Goal: Task Accomplishment & Management: Manage account settings

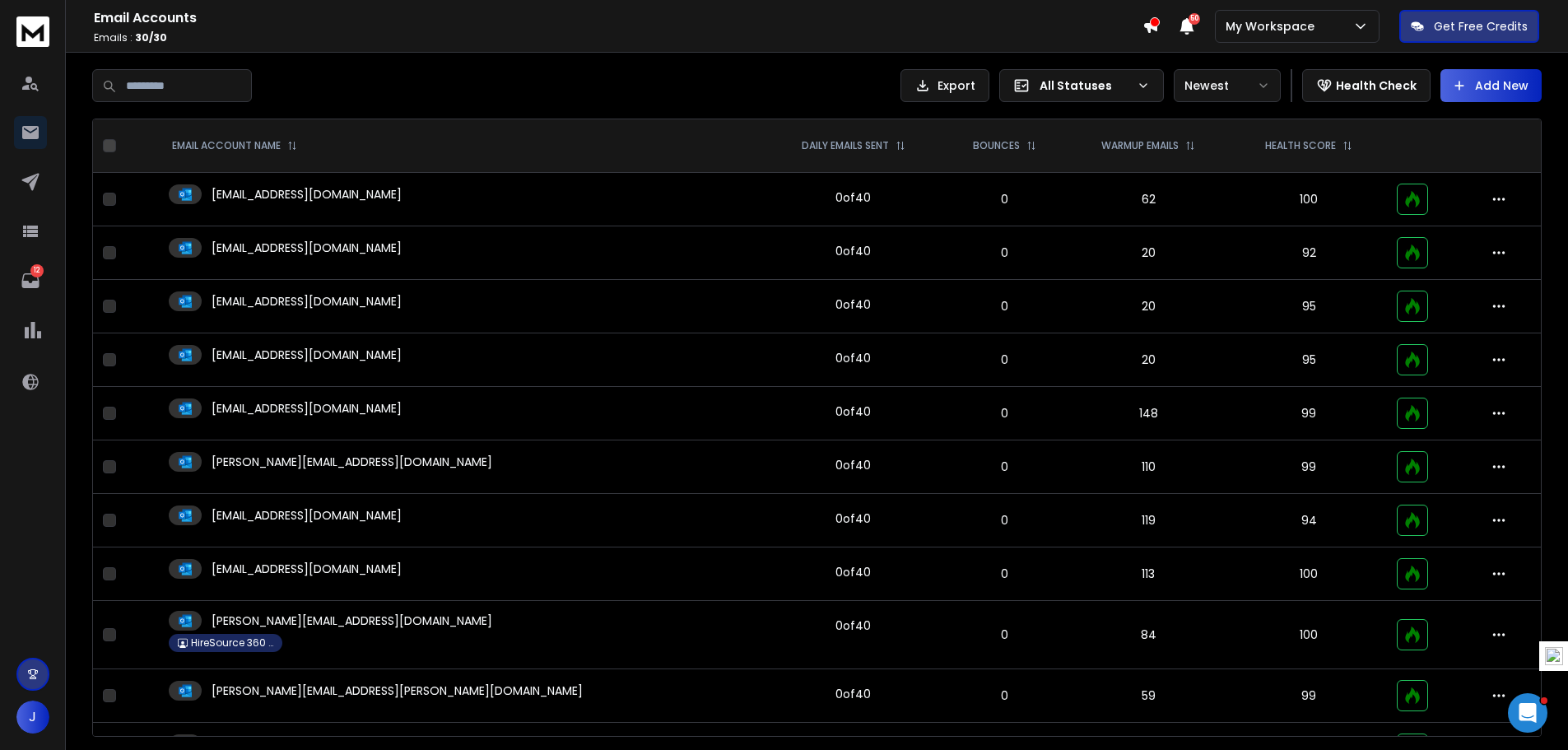
click at [281, 249] on p "jobs@uplevelsearch.net" at bounding box center [307, 248] width 191 height 17
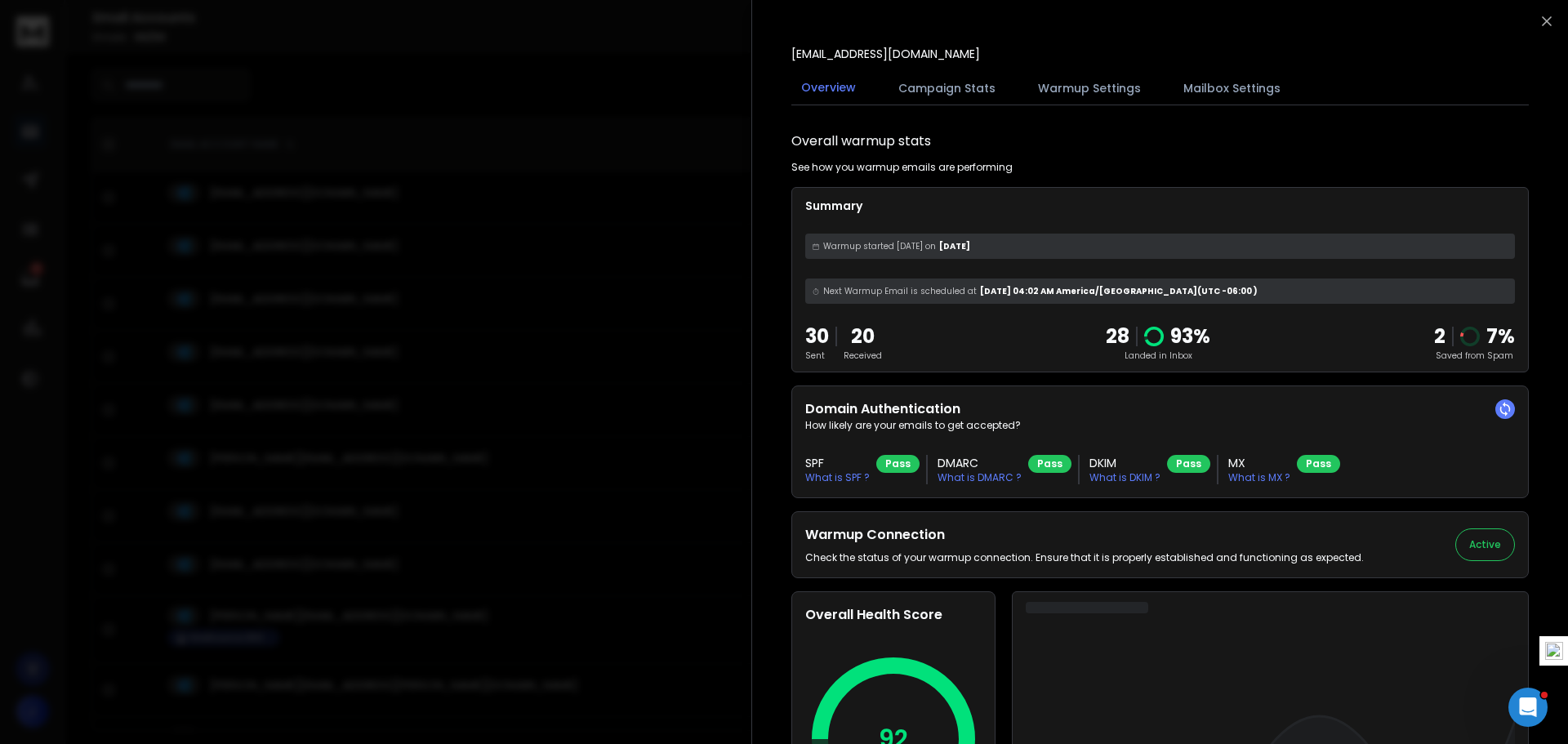
click at [1186, 84] on button "Mailbox Settings" at bounding box center [1232, 88] width 117 height 36
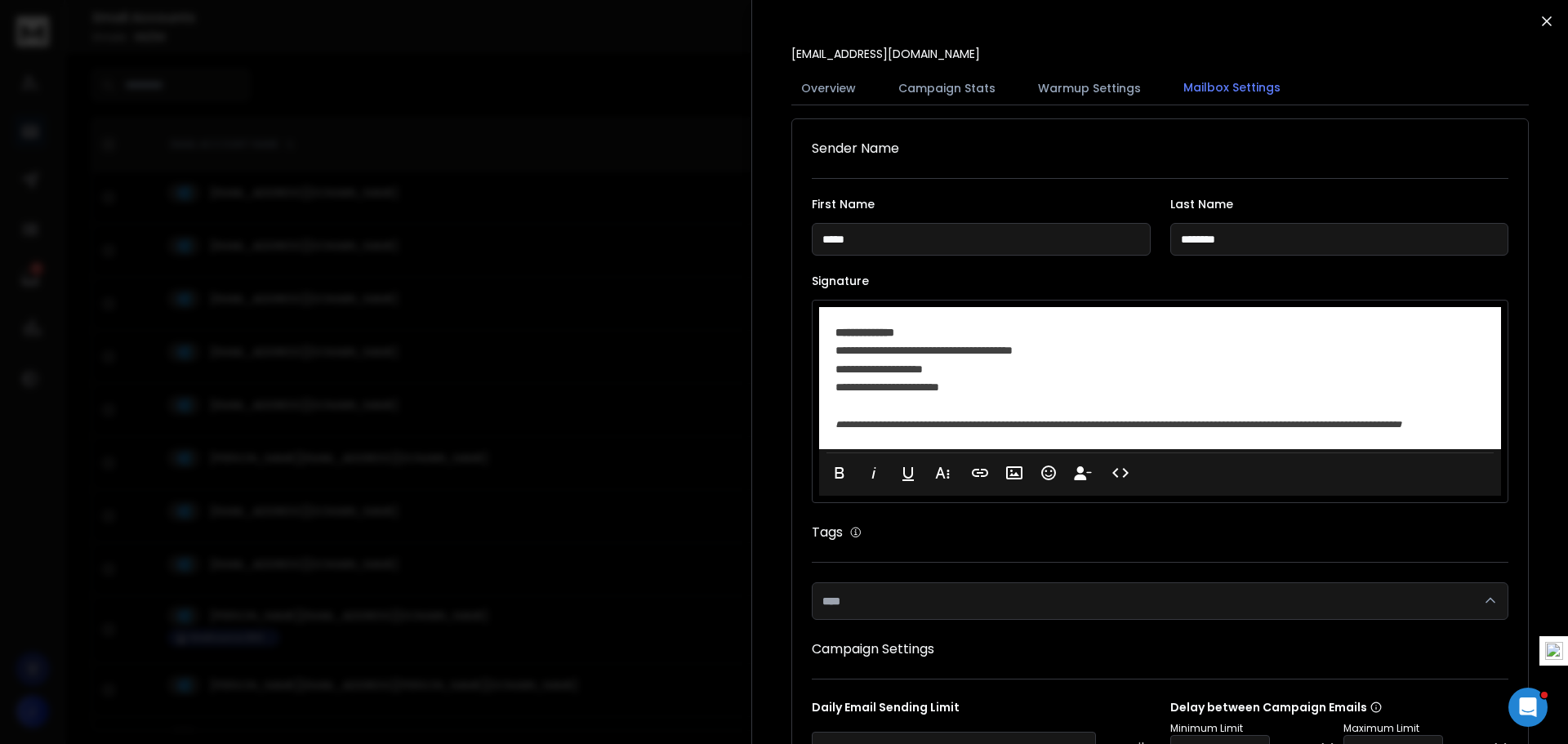
click at [1544, 18] on icon "button" at bounding box center [1547, 22] width 17 height 17
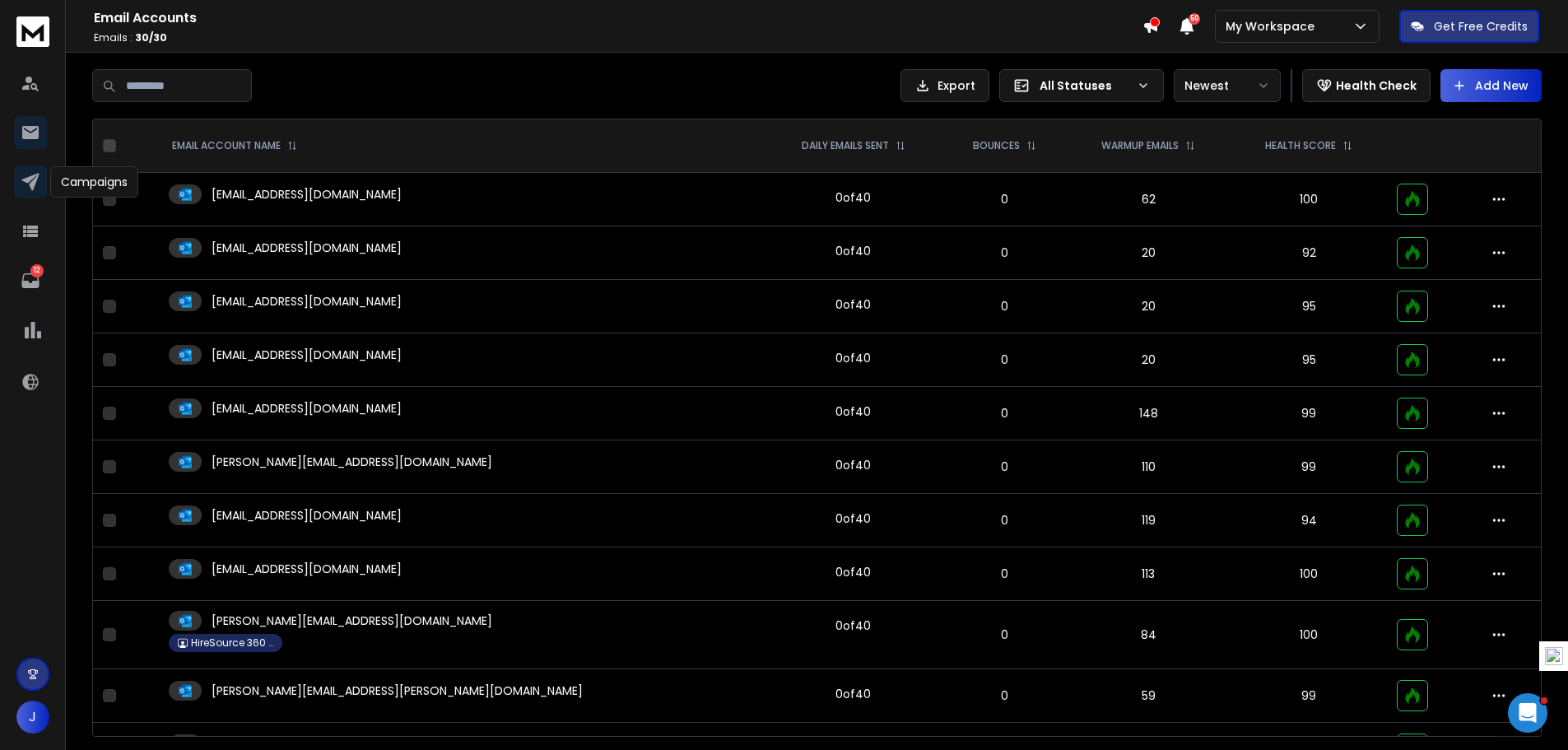
click at [29, 179] on icon at bounding box center [30, 181] width 18 height 18
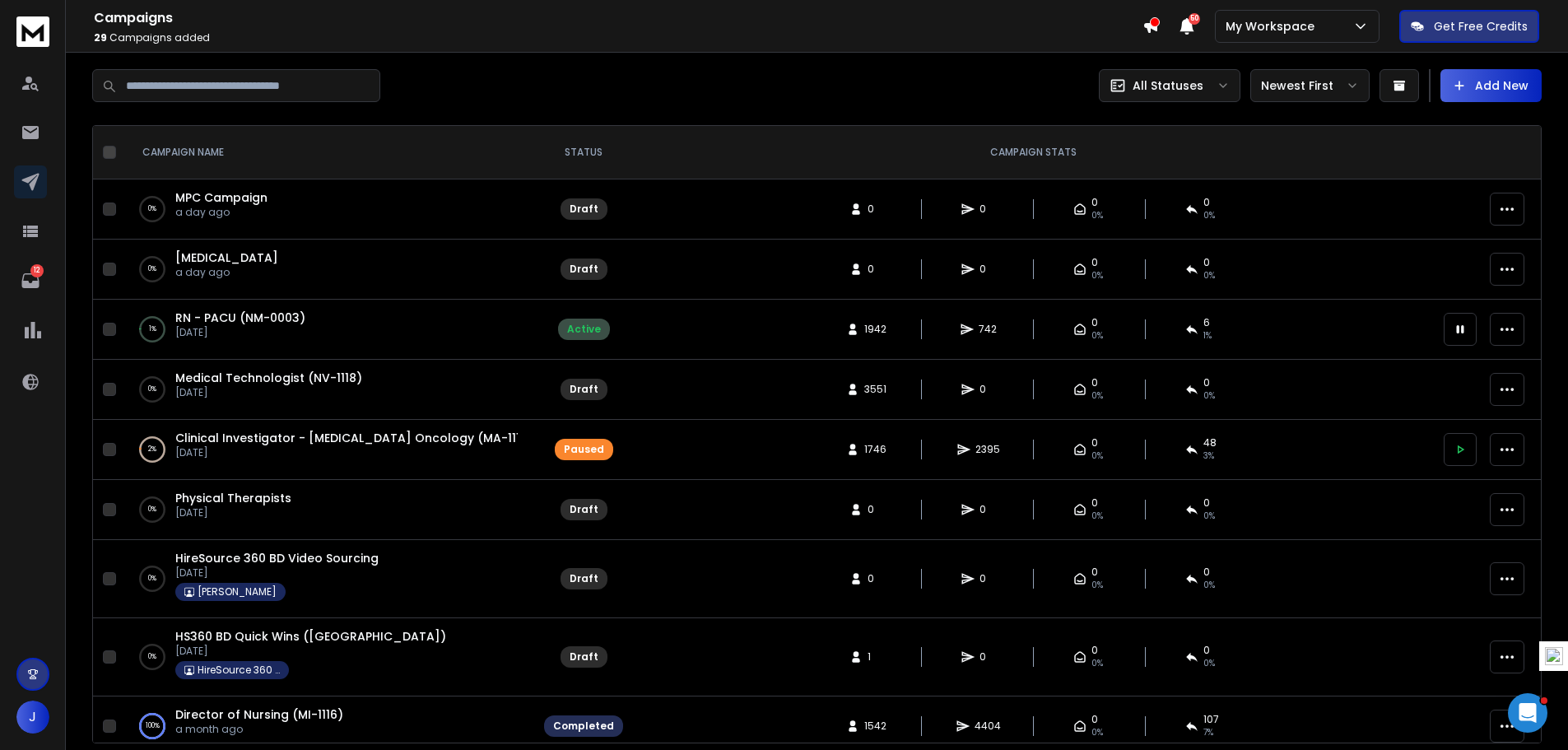
click at [219, 314] on span "RN - PACU (NM-0003)" at bounding box center [240, 318] width 130 height 17
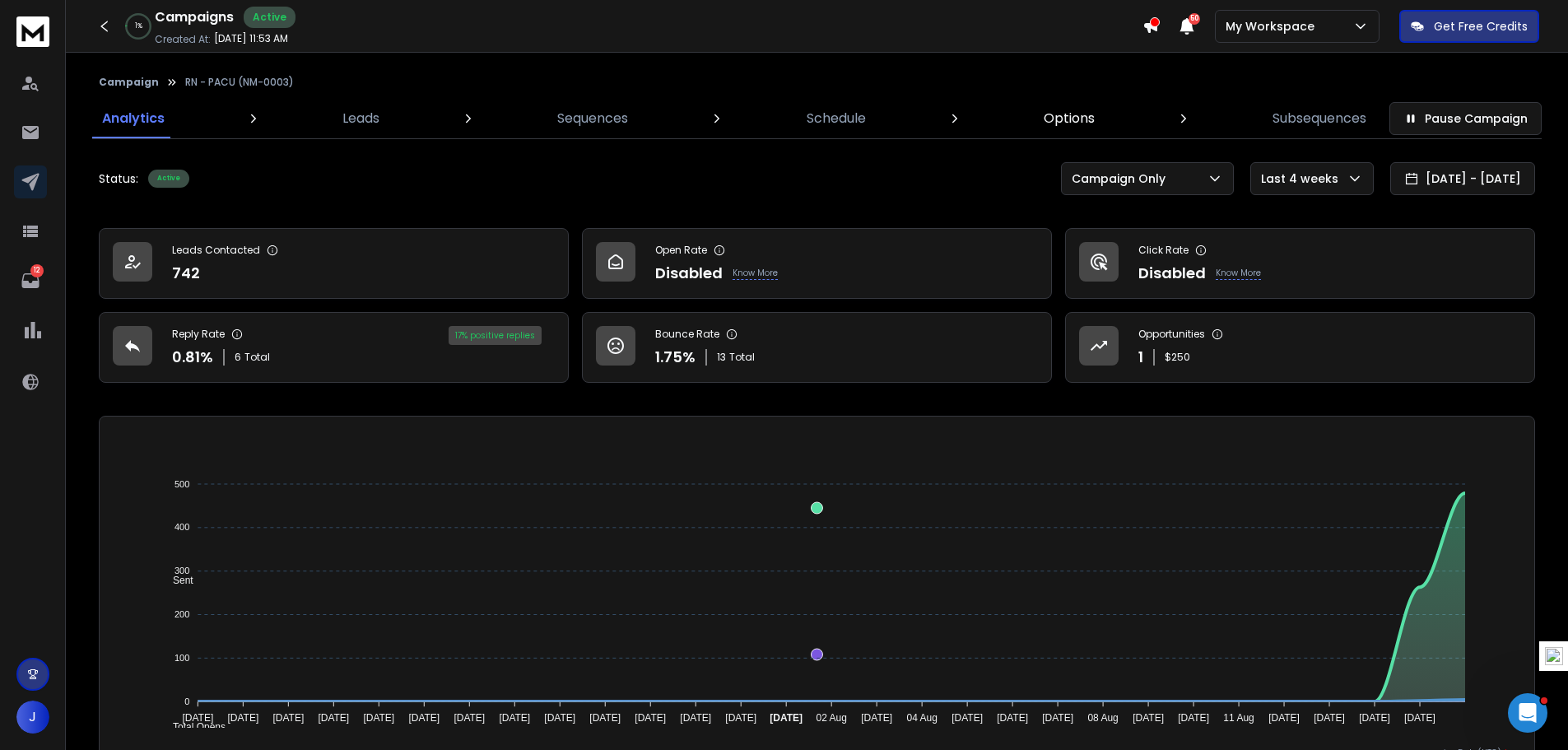
click at [1079, 115] on p "Options" at bounding box center [1069, 118] width 51 height 19
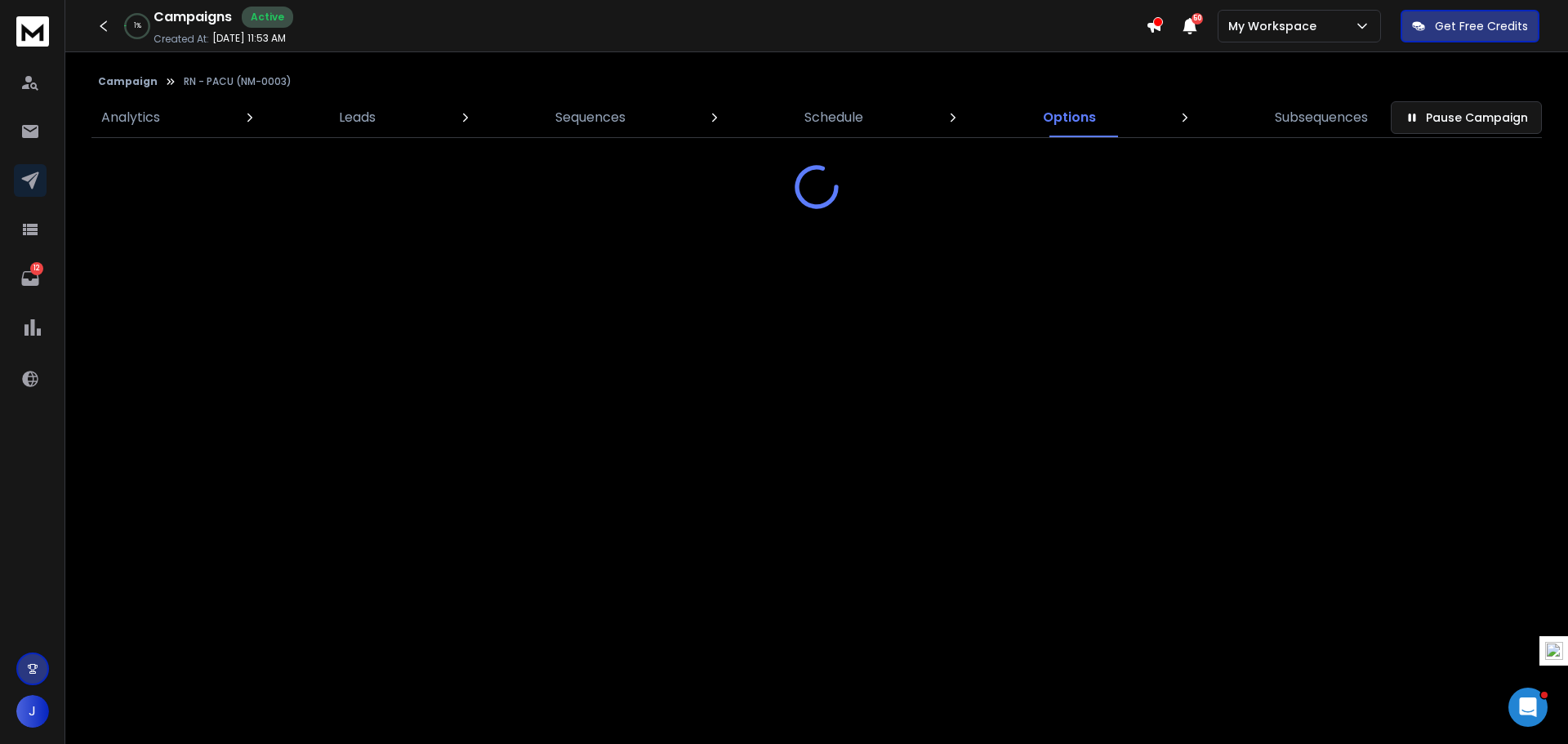
select select "*"
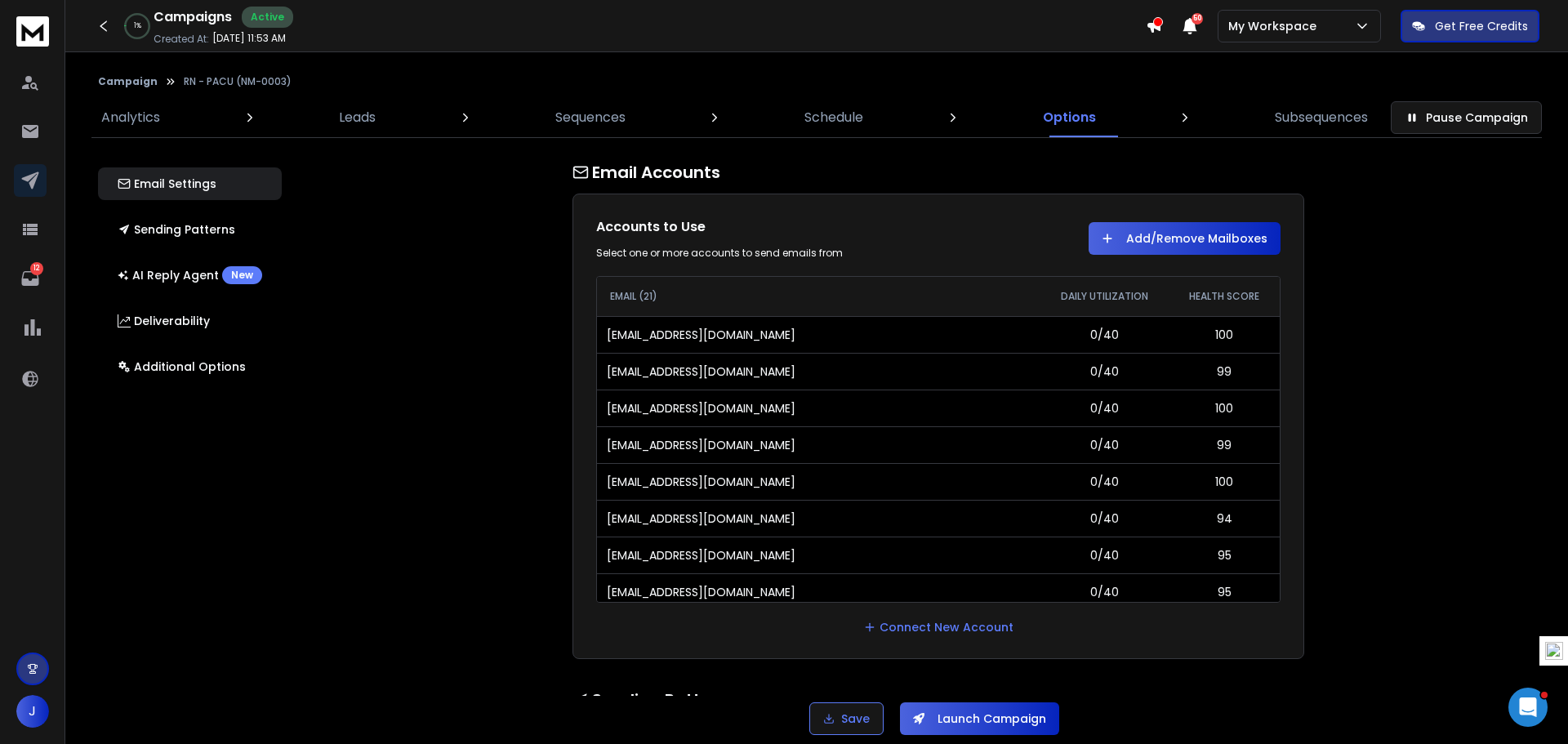
click at [1182, 240] on button "Add/Remove Mailboxes" at bounding box center [1184, 238] width 192 height 33
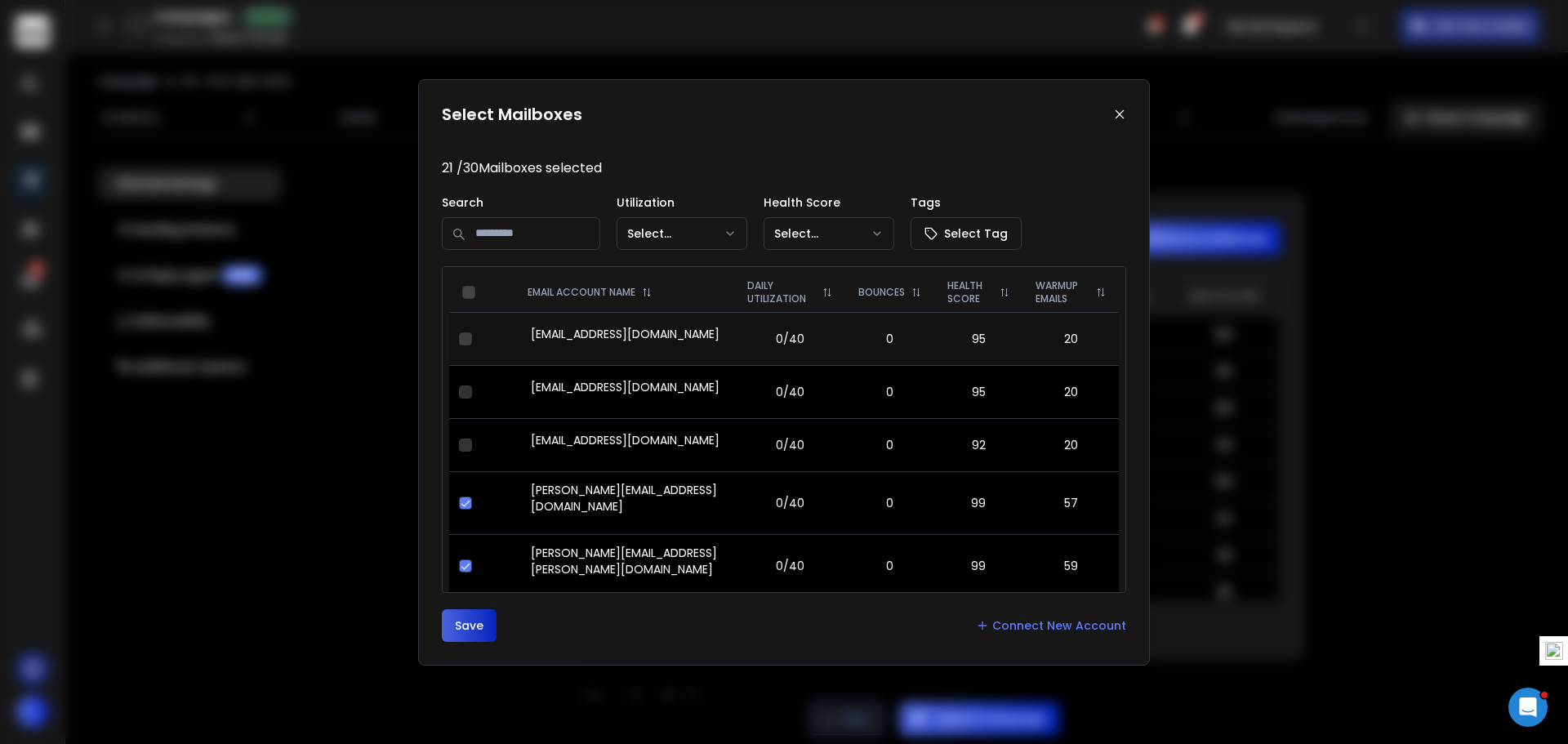
click at [467, 334] on button "button" at bounding box center [466, 339] width 13 height 13
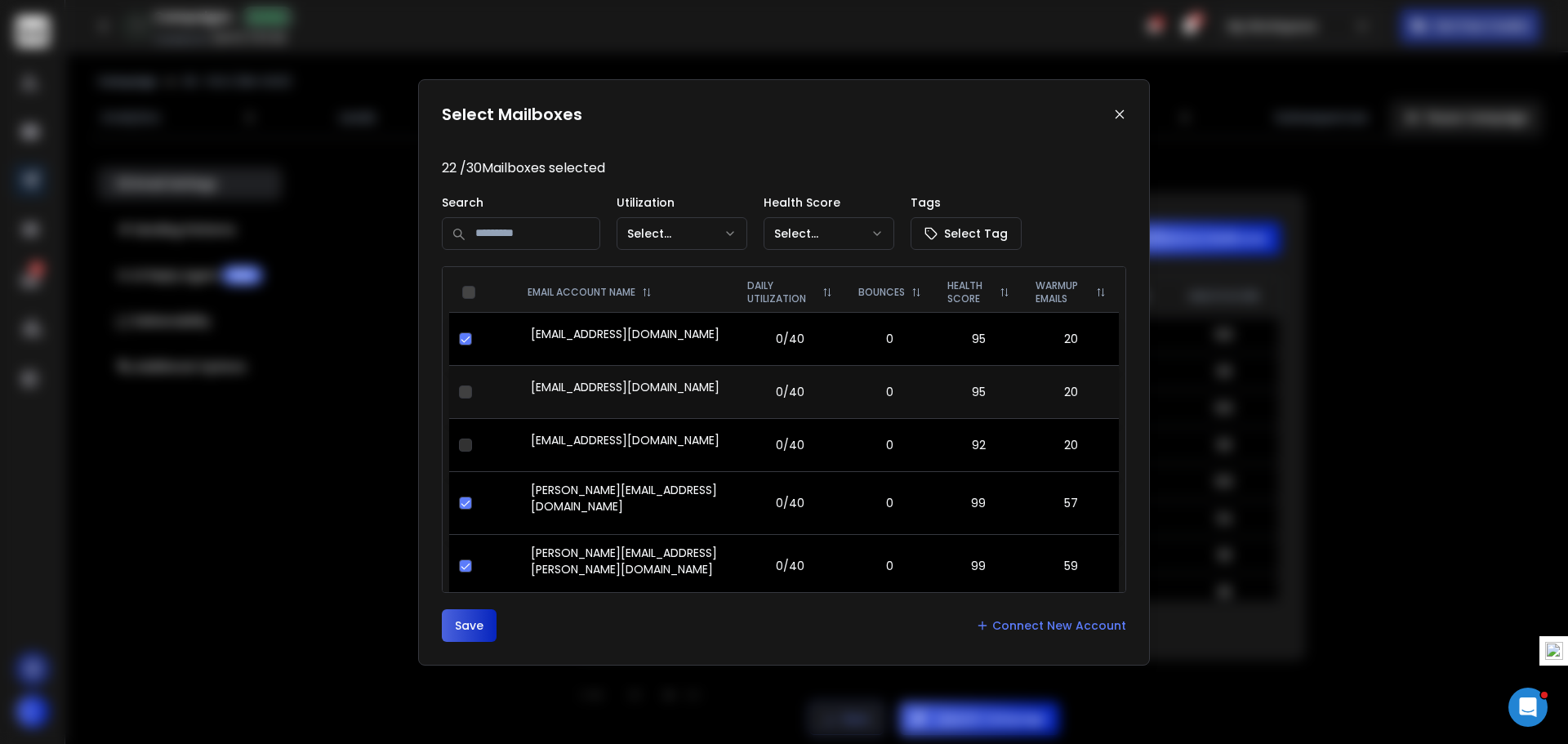
click at [463, 391] on button "button" at bounding box center [466, 392] width 13 height 13
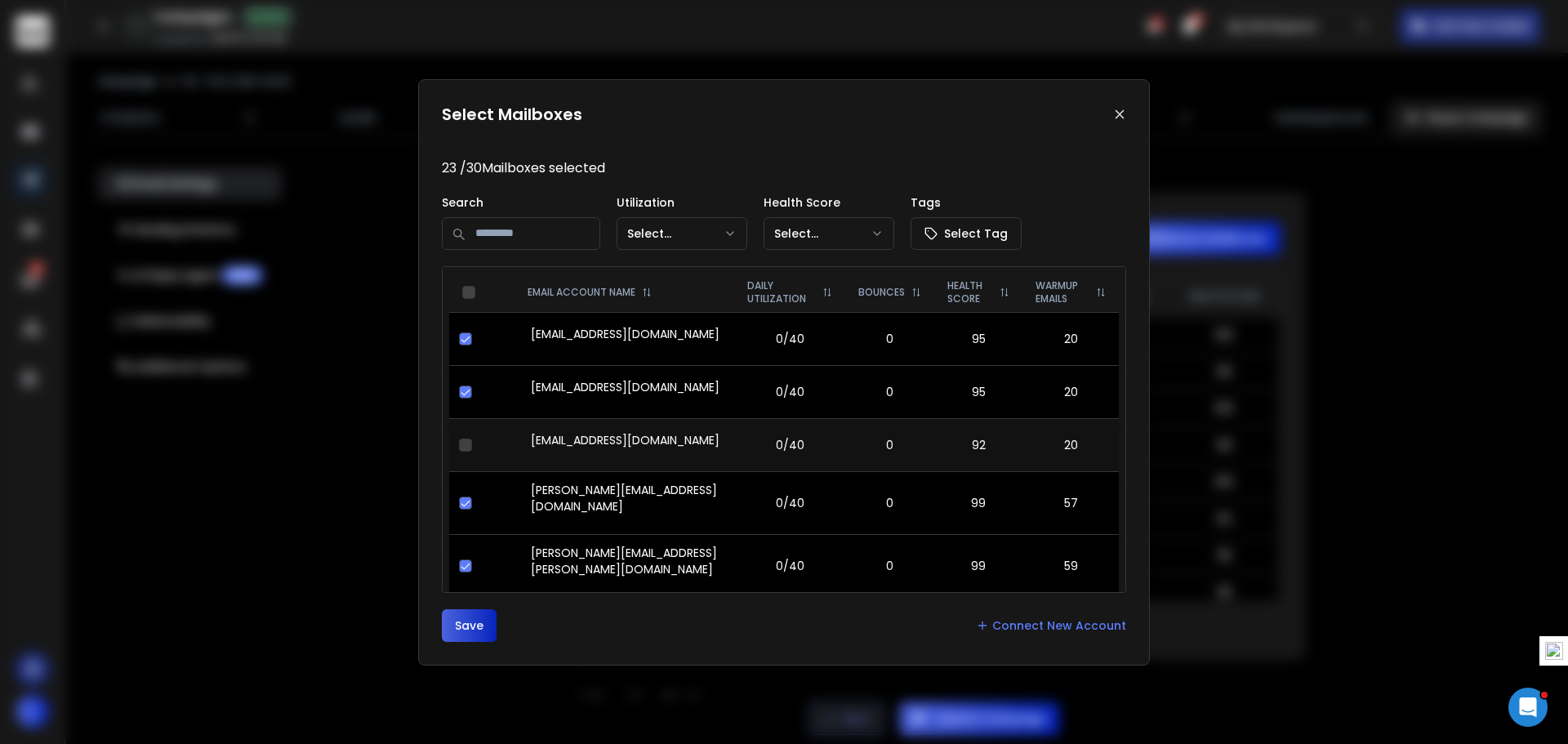
click at [463, 448] on button "button" at bounding box center [466, 445] width 13 height 13
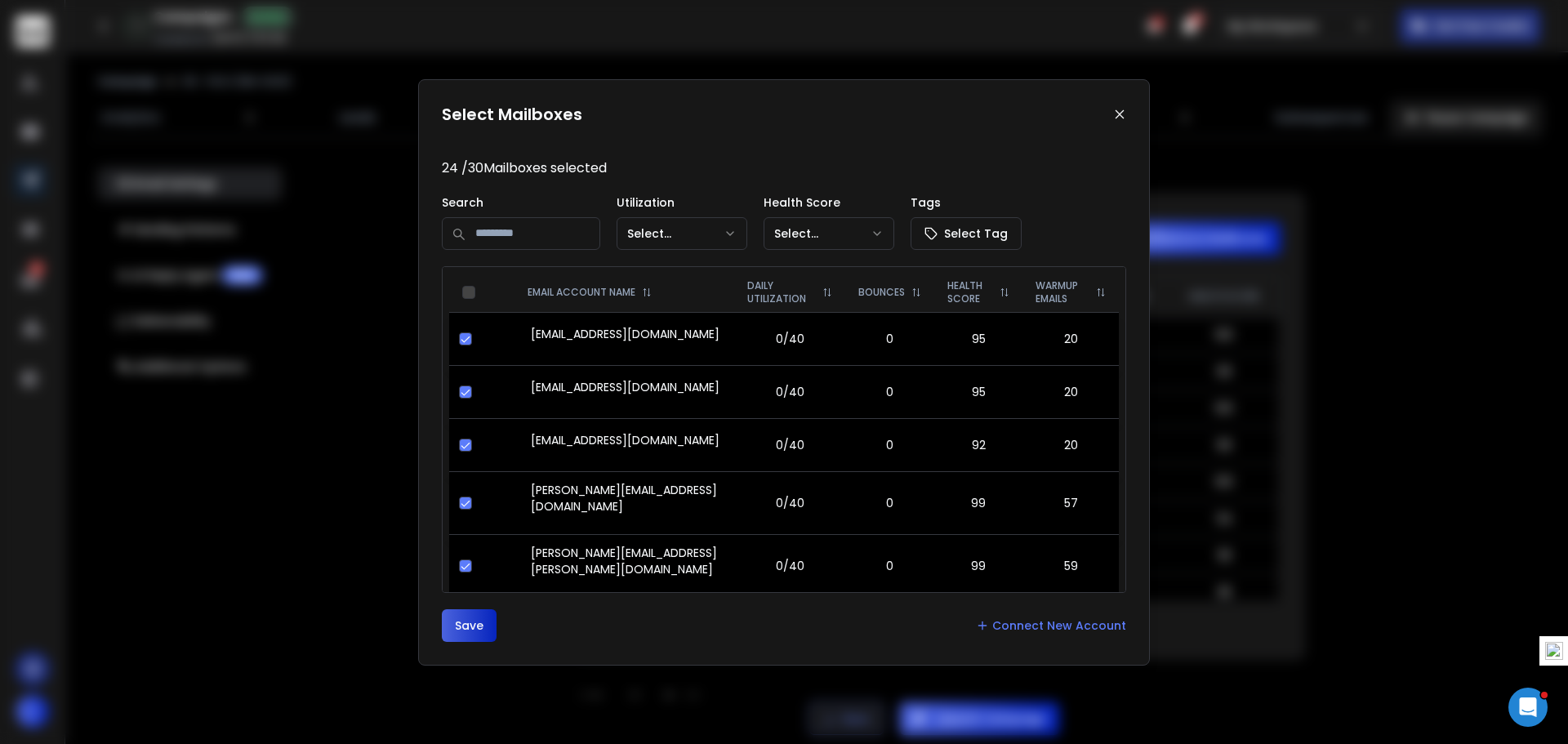
click at [467, 624] on button "Save" at bounding box center [468, 624] width 54 height 33
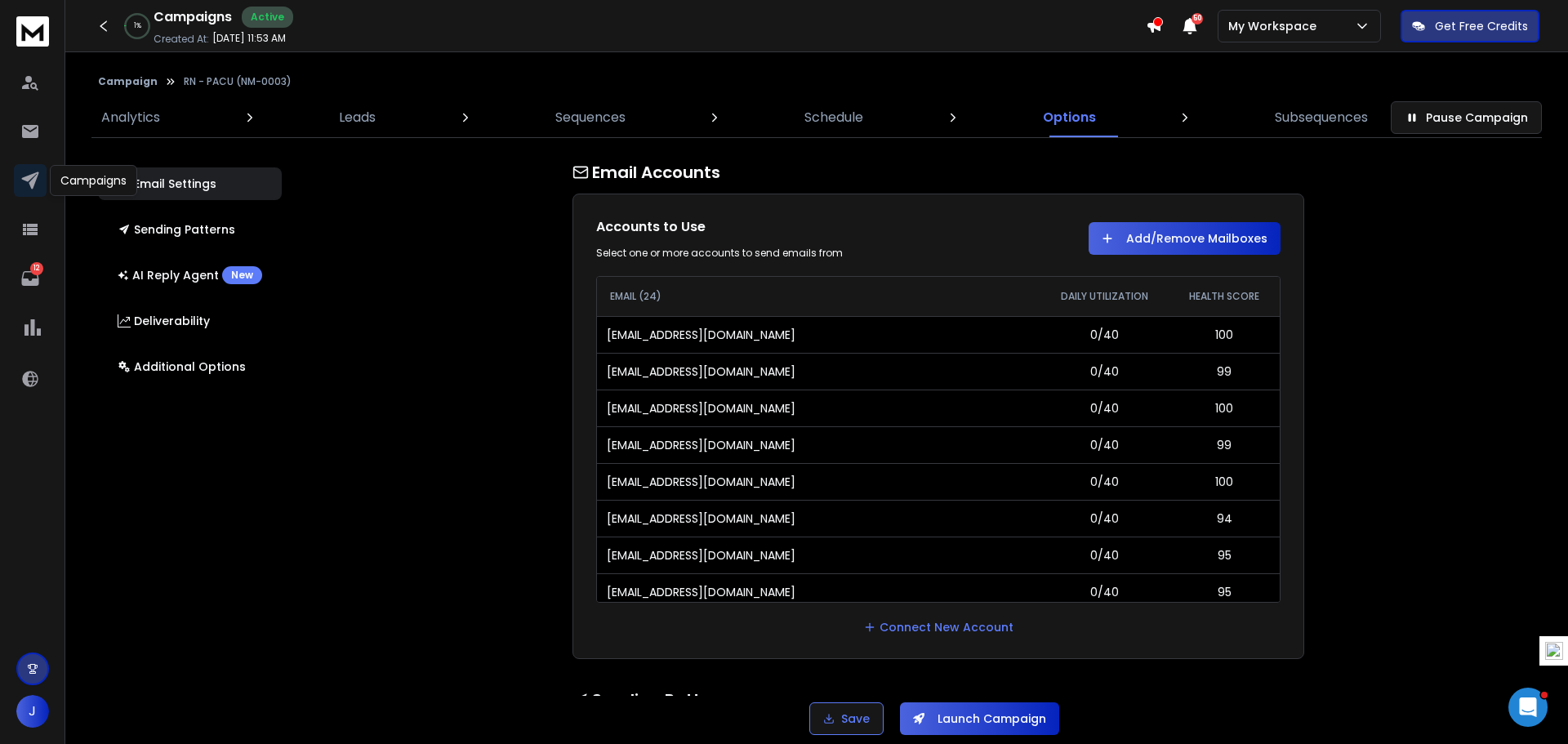
click at [28, 177] on icon at bounding box center [29, 180] width 18 height 18
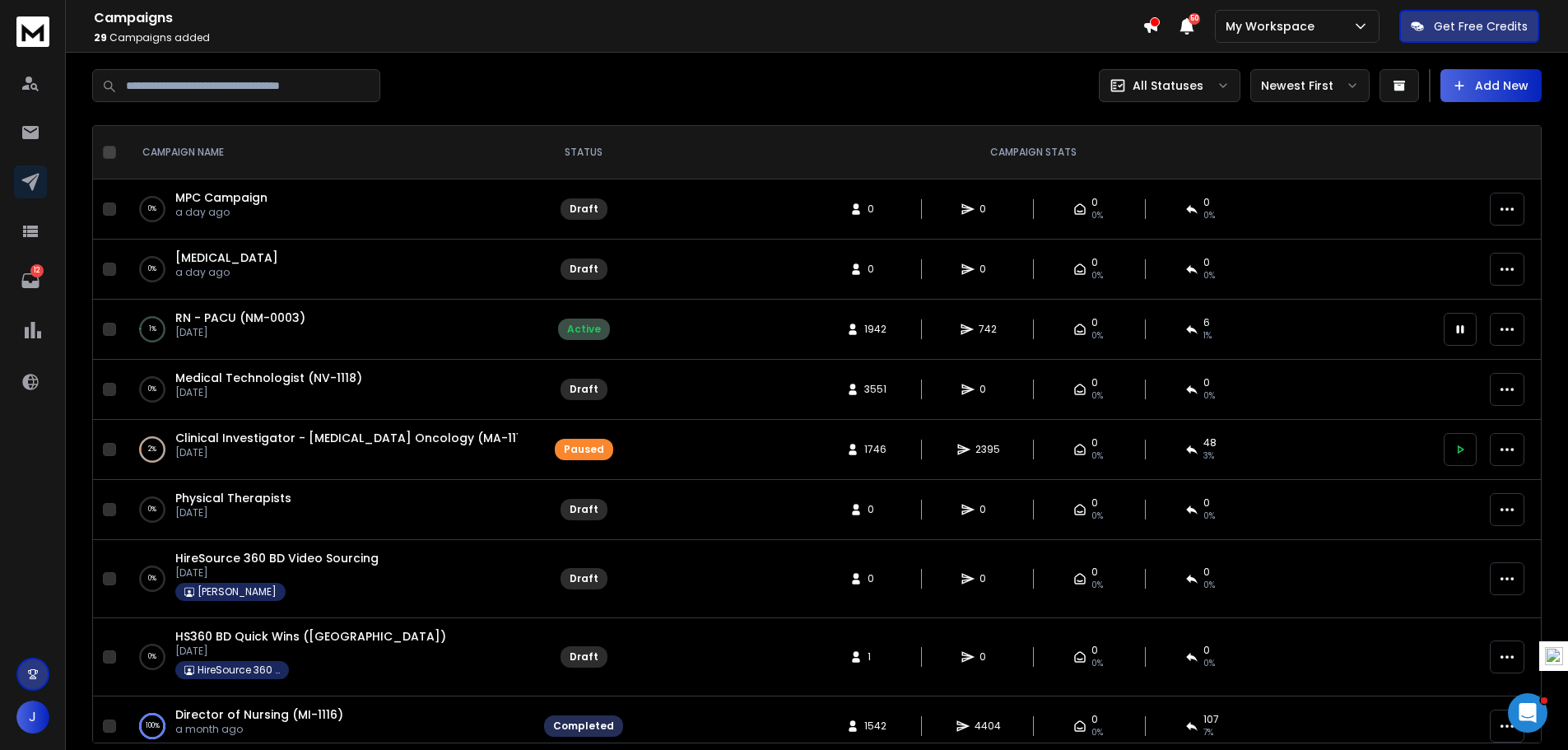
click at [218, 315] on span "RN - PACU (NM-0003)" at bounding box center [240, 318] width 130 height 17
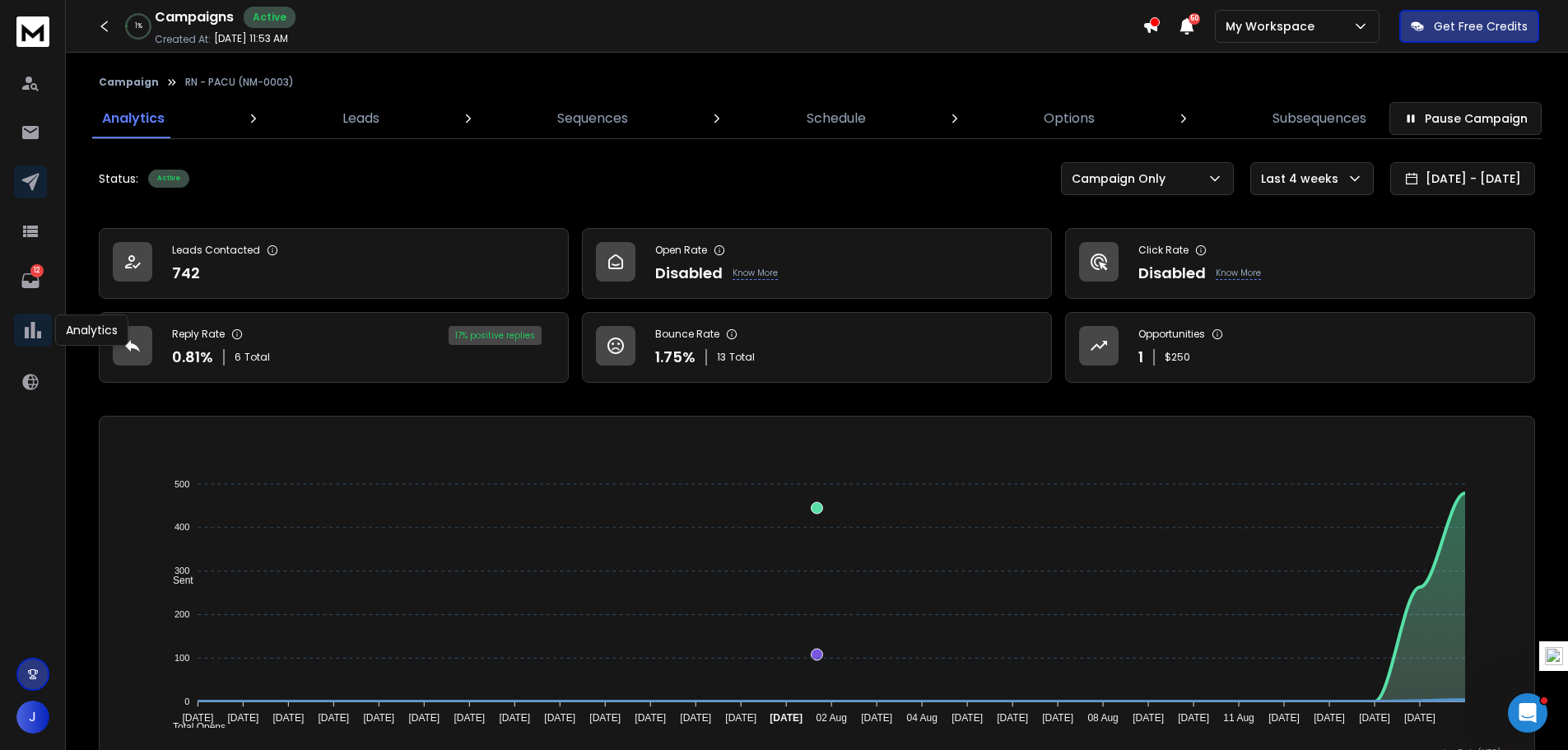
click at [40, 333] on icon at bounding box center [33, 330] width 17 height 17
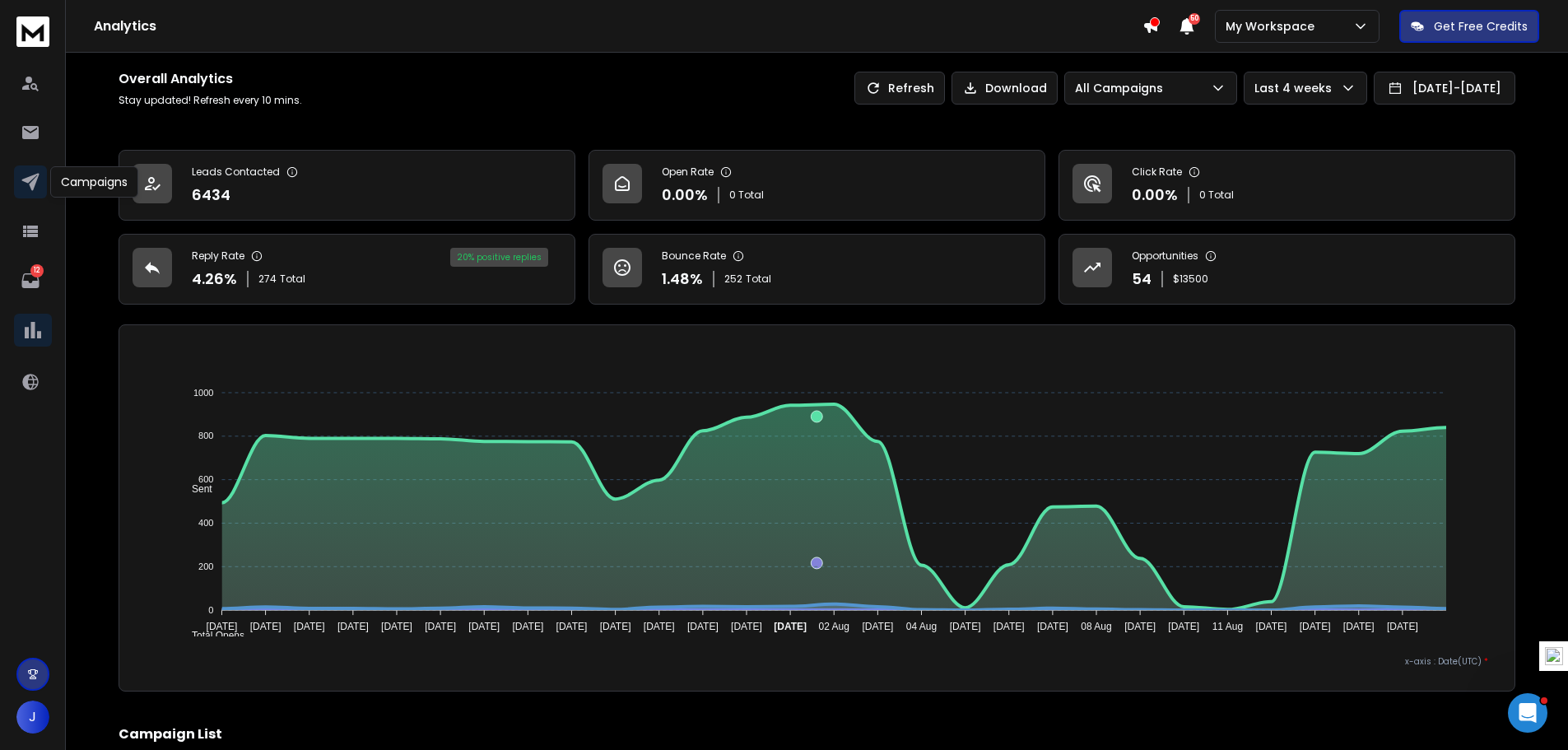
click at [31, 174] on icon at bounding box center [30, 181] width 19 height 19
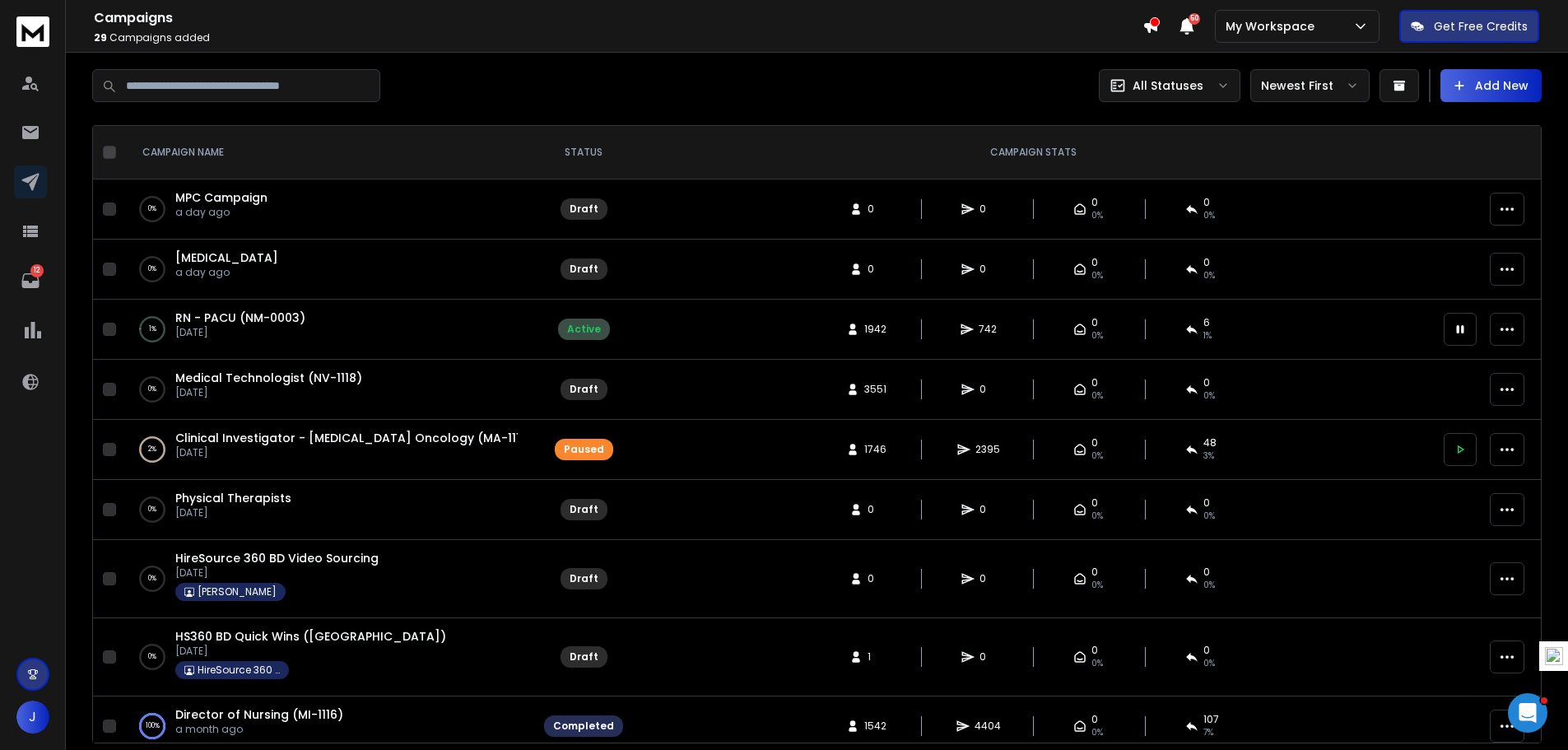
click at [294, 439] on span "Clinical Investigator - [MEDICAL_DATA] Oncology (MA-1117)" at bounding box center [354, 438] width 358 height 17
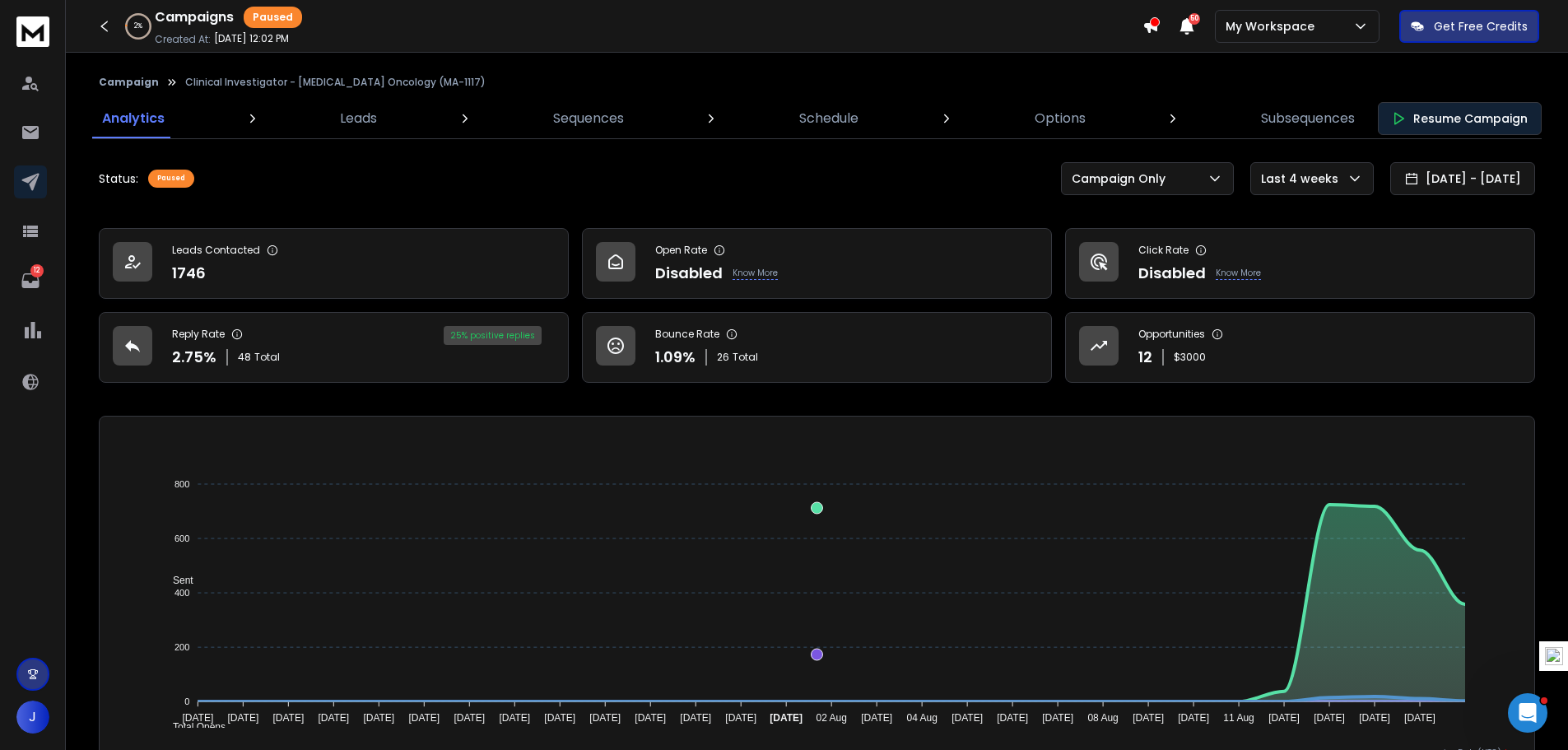
click at [1458, 126] on button "Resume Campaign" at bounding box center [1460, 118] width 164 height 33
